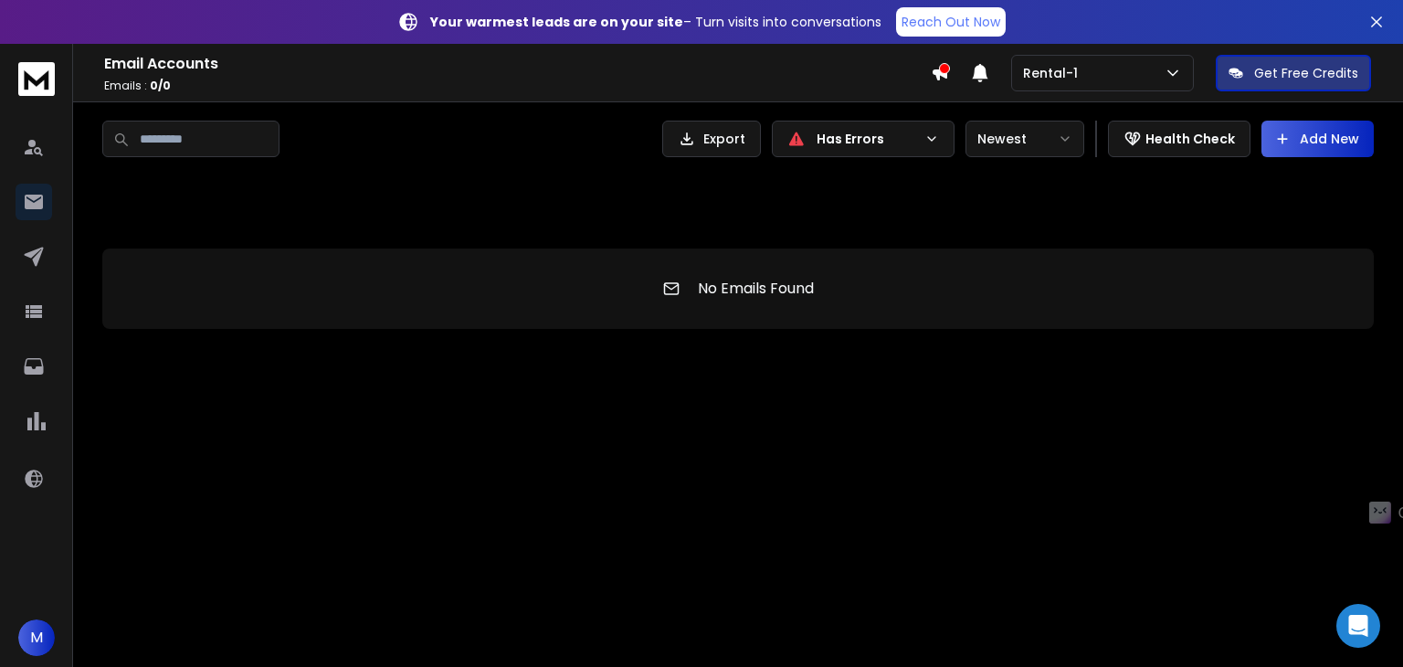
click at [899, 136] on p "Has Errors" at bounding box center [867, 139] width 101 height 18
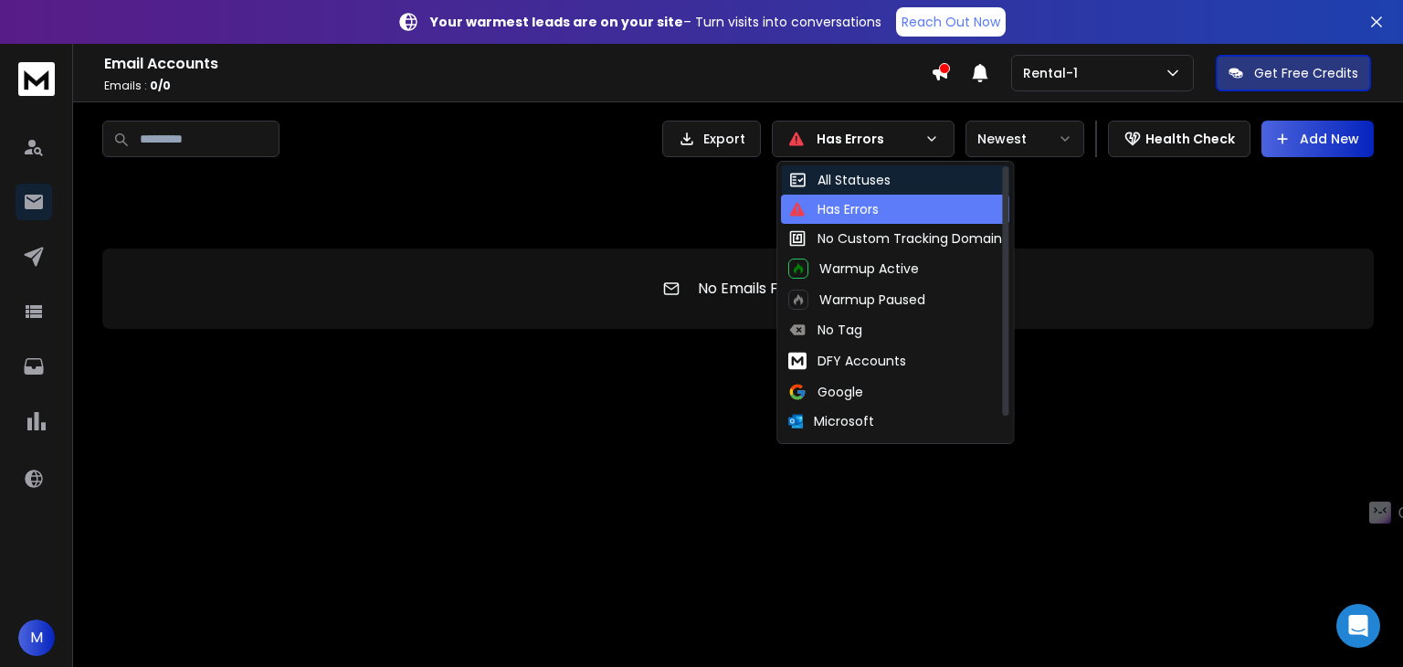
click at [852, 180] on div "All Statuses" at bounding box center [840, 180] width 102 height 18
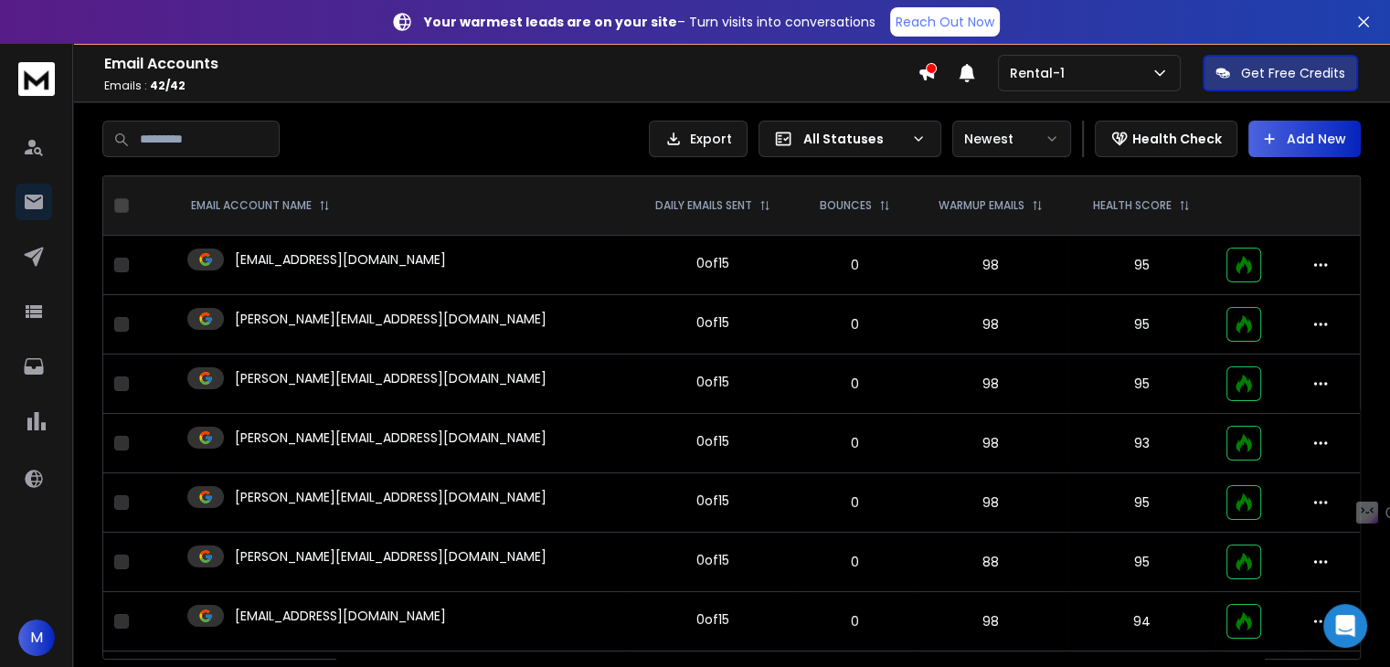
click at [887, 134] on p "All Statuses" at bounding box center [853, 139] width 101 height 18
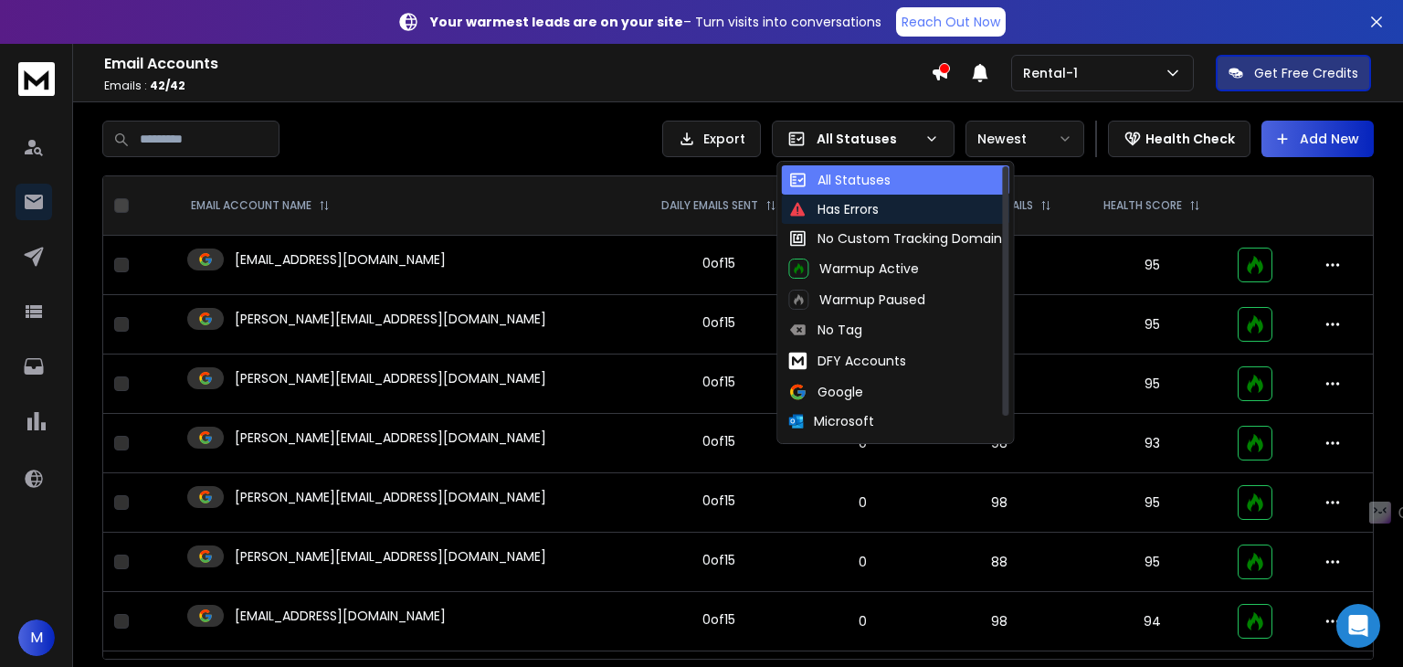
click at [880, 197] on div "Has Errors" at bounding box center [895, 209] width 228 height 29
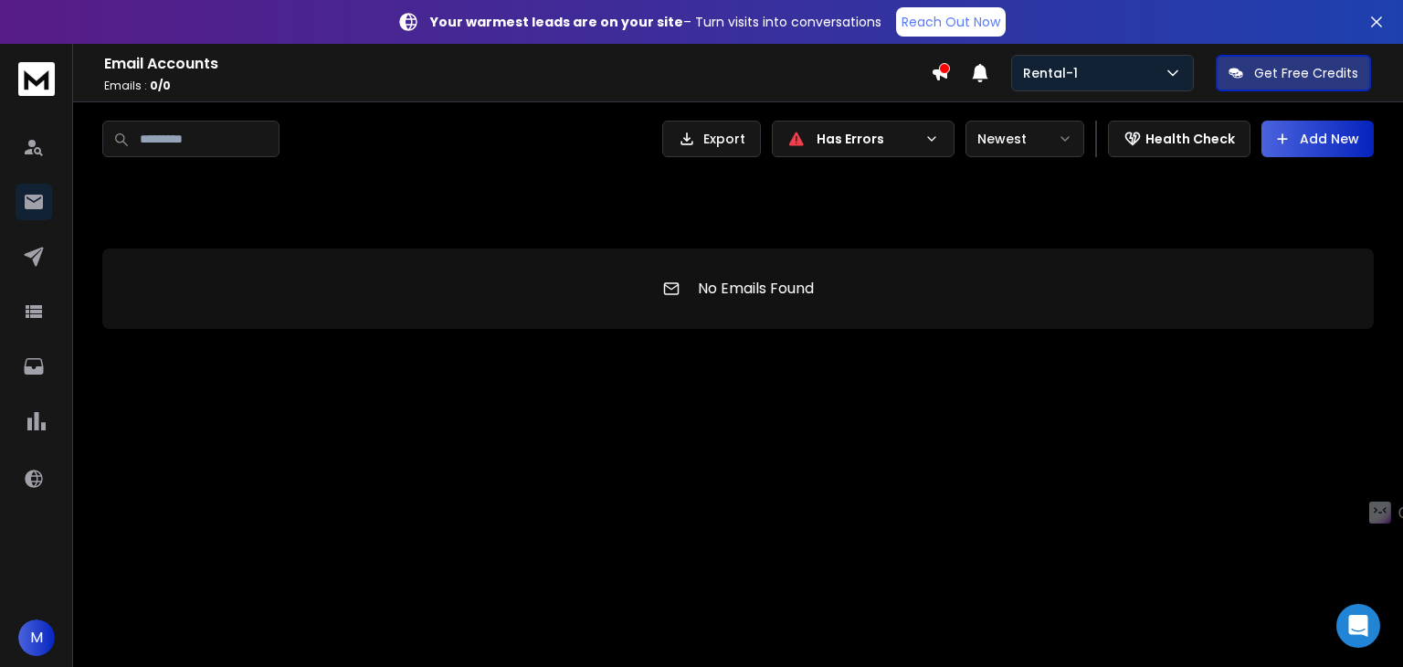
click at [1092, 81] on button "Rental-1" at bounding box center [1102, 73] width 183 height 37
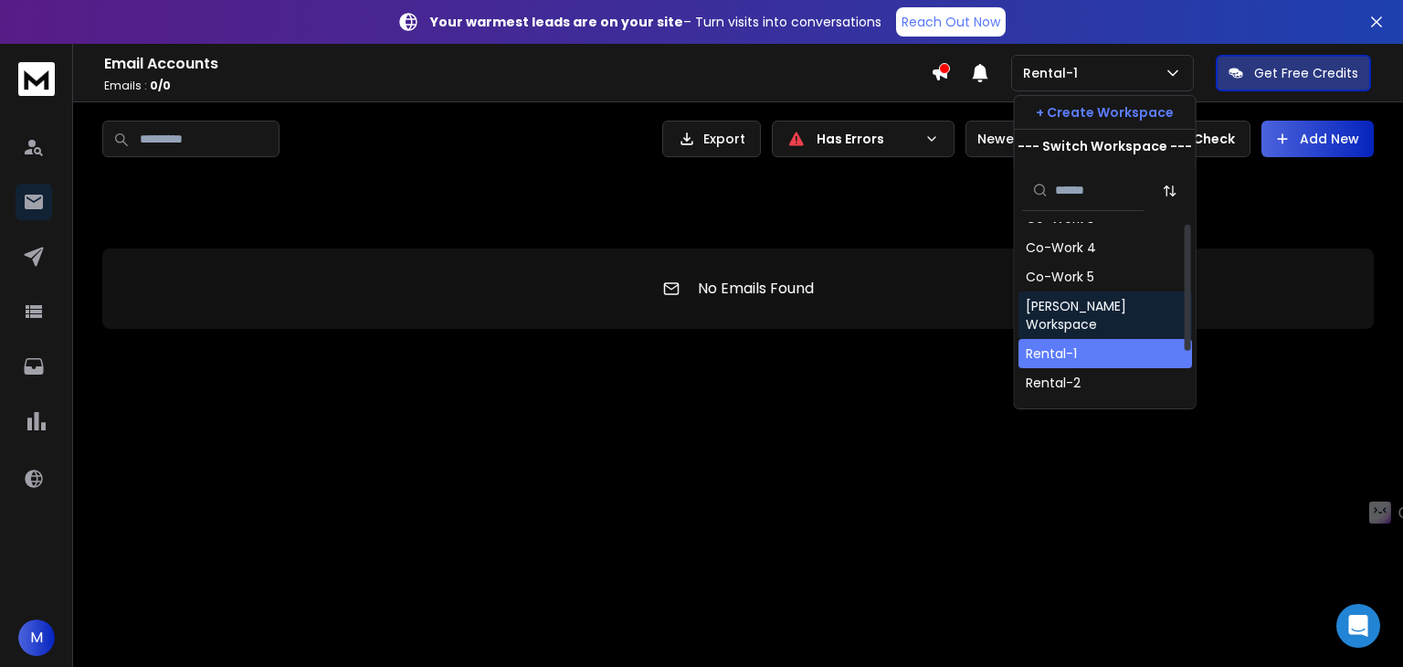
scroll to position [80, 0]
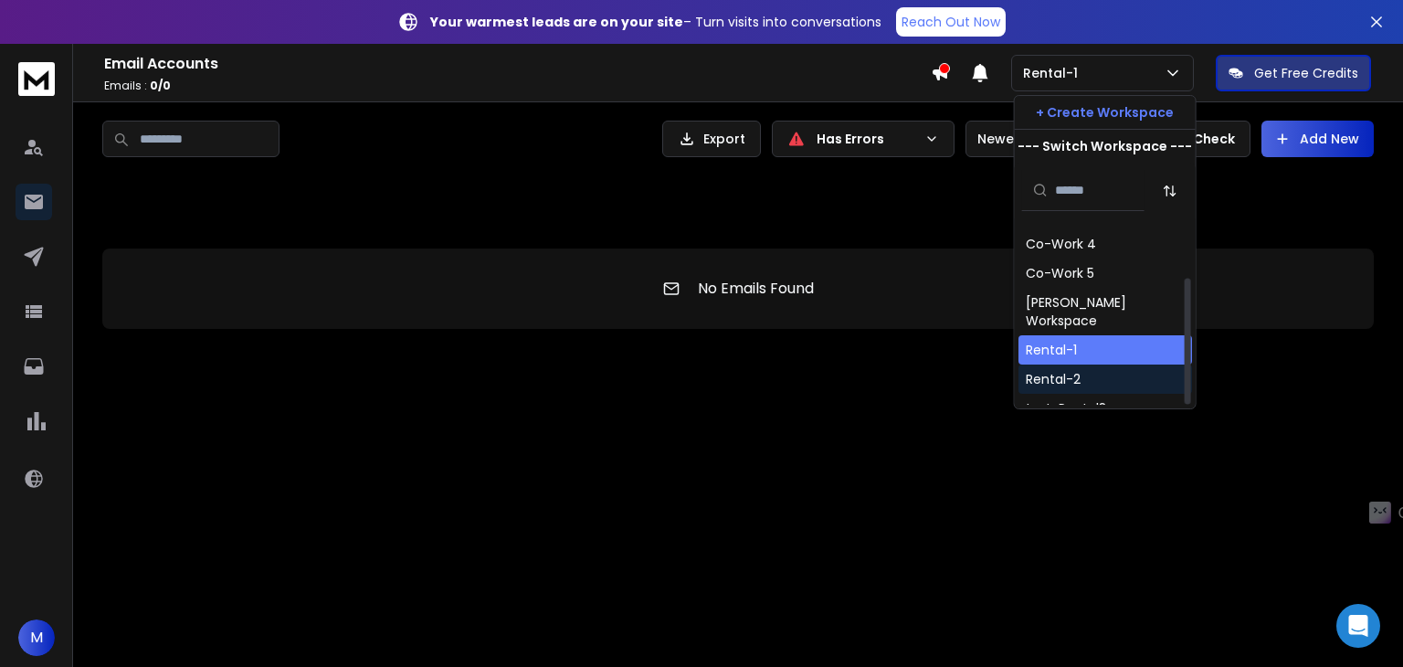
click at [1075, 370] on div "Rental-2" at bounding box center [1053, 379] width 55 height 18
